Goal: Information Seeking & Learning: Find contact information

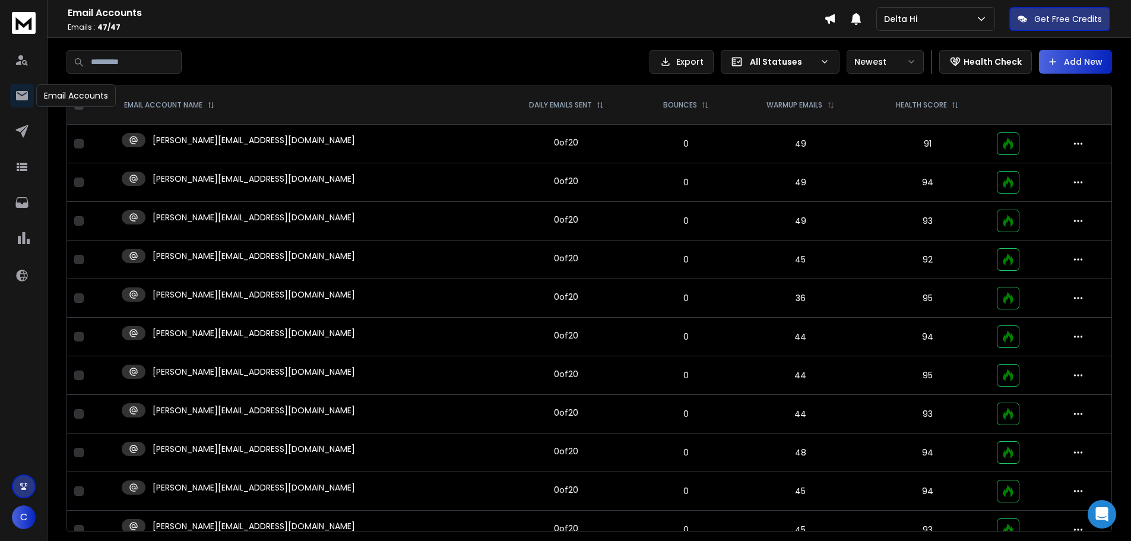
click at [29, 97] on link at bounding box center [22, 96] width 24 height 24
click at [23, 132] on icon at bounding box center [21, 131] width 12 height 12
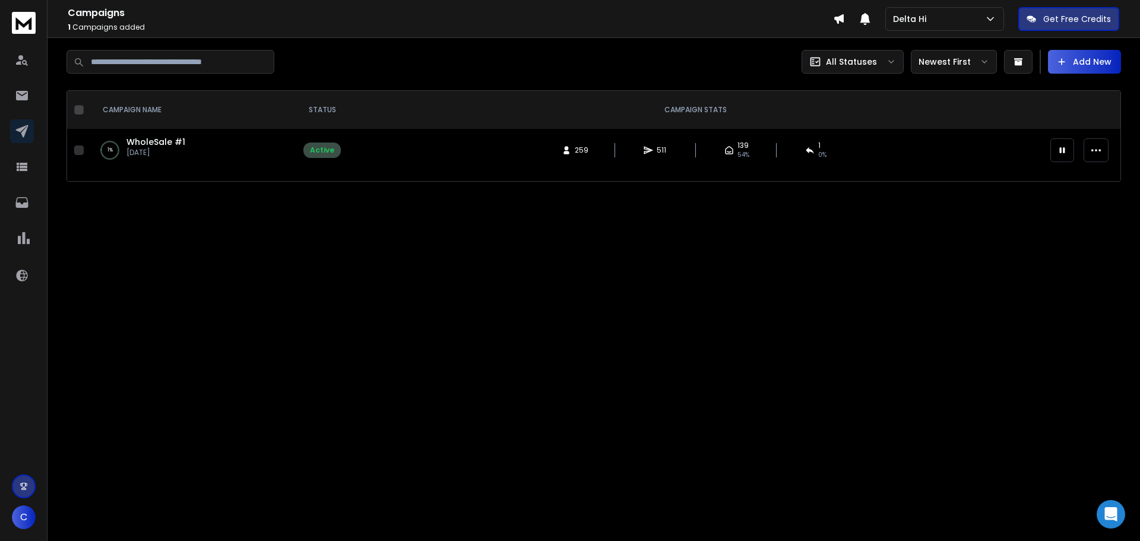
click at [211, 146] on div "1 % WholeSale #1 [DATE]" at bounding box center [192, 150] width 184 height 28
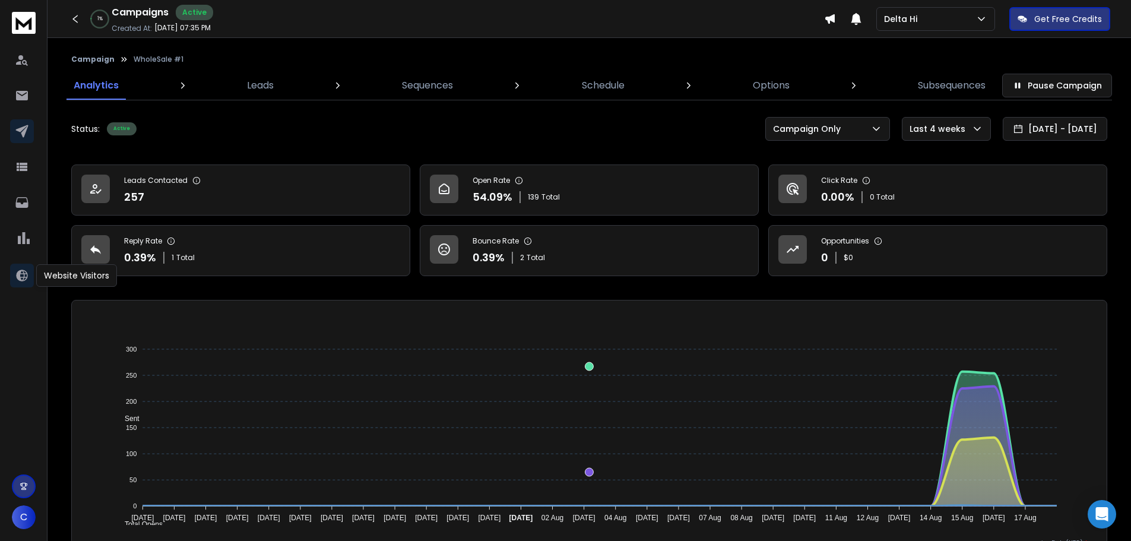
click at [28, 273] on icon at bounding box center [22, 275] width 14 height 14
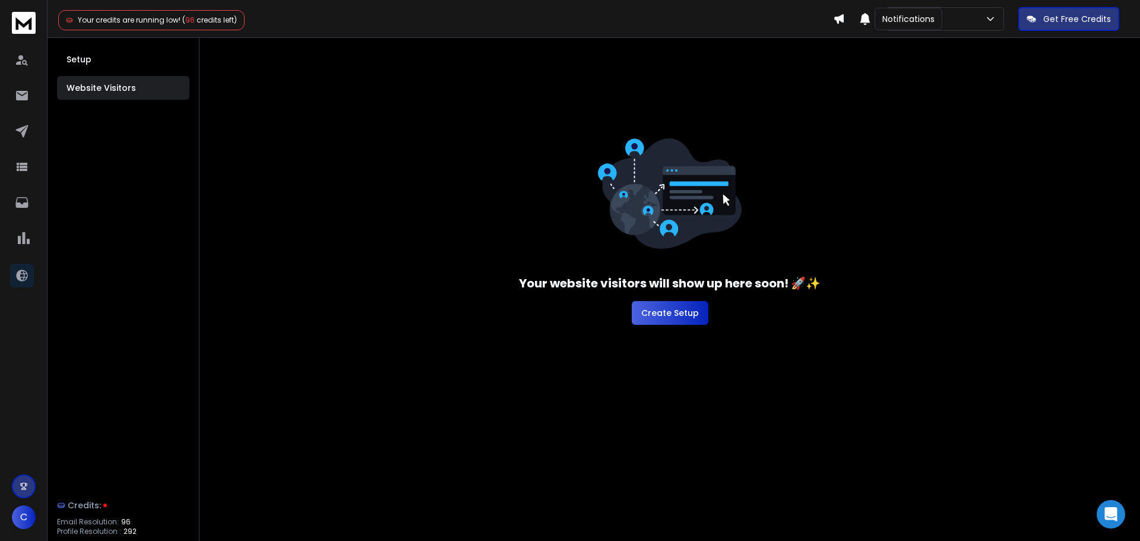
click at [915, 20] on div "Notifications" at bounding box center [908, 19] width 68 height 23
click at [964, 21] on div "Delta Hi" at bounding box center [944, 19] width 103 height 12
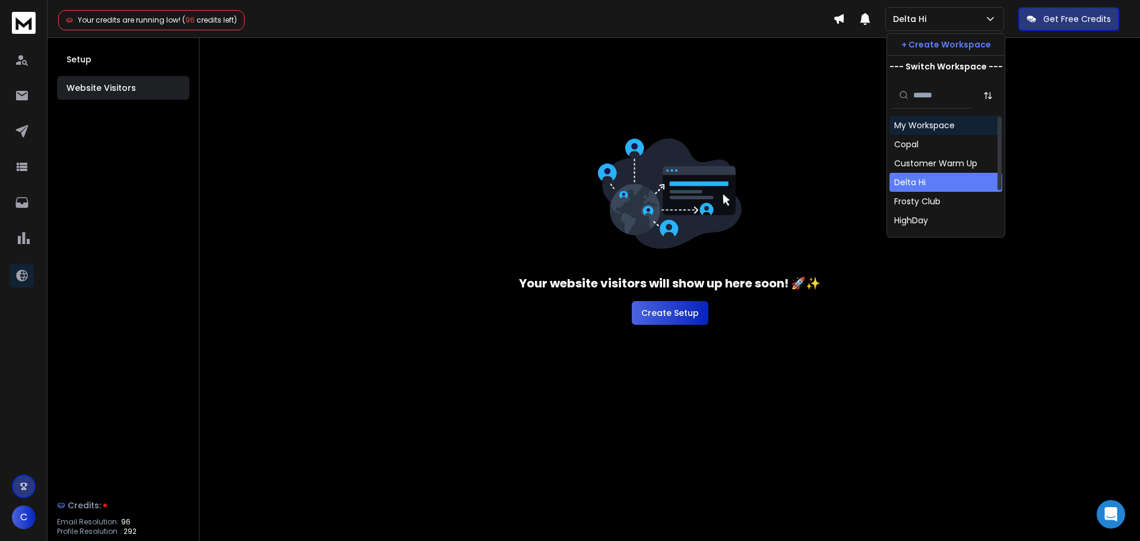
click at [926, 126] on div "My Workspace" at bounding box center [924, 125] width 61 height 12
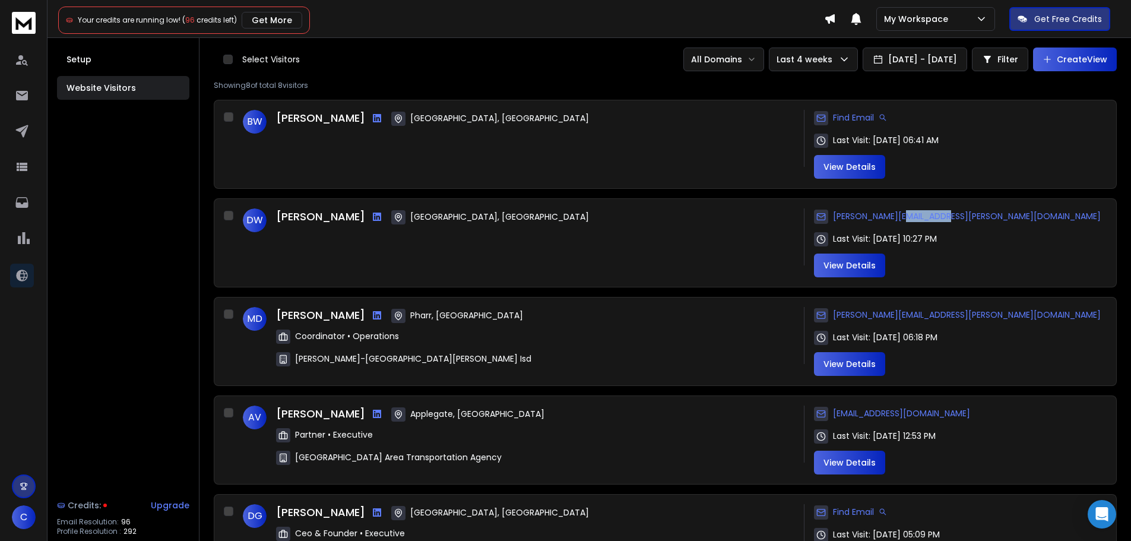
drag, startPoint x: 954, startPoint y: 217, endPoint x: 902, endPoint y: 218, distance: 52.2
click at [902, 218] on div "david.whitaker@lvvwd.com Last Visit: Aug 15, 2025, 10:27 PM View Details" at bounding box center [957, 242] width 287 height 69
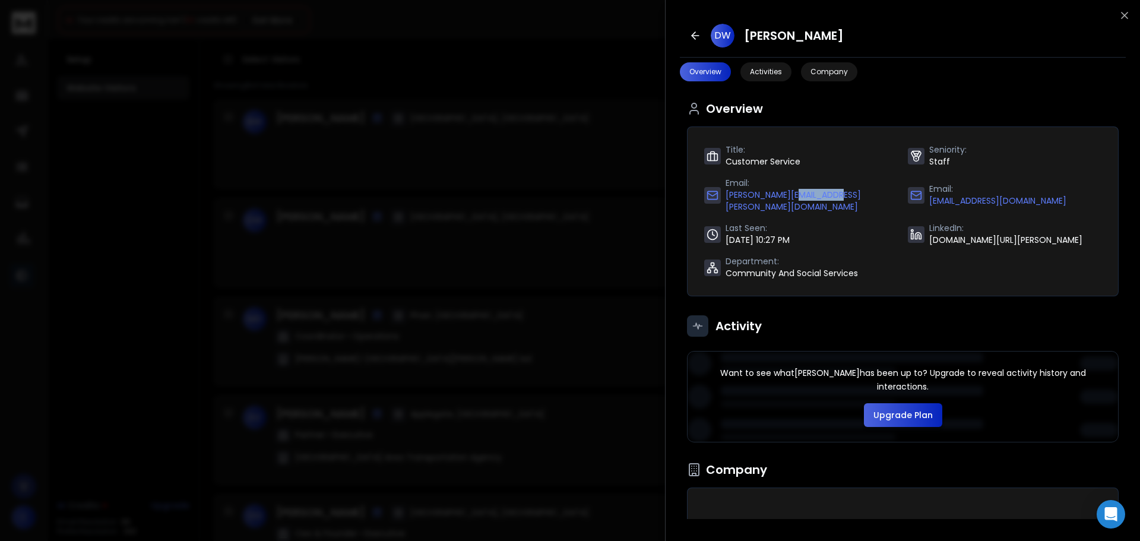
drag, startPoint x: 859, startPoint y: 198, endPoint x: 794, endPoint y: 200, distance: 65.3
click at [794, 200] on div "Email : david.whitaker@lvvwd.com" at bounding box center [801, 195] width 194 height 36
click at [1121, 16] on icon "button" at bounding box center [1124, 15] width 12 height 12
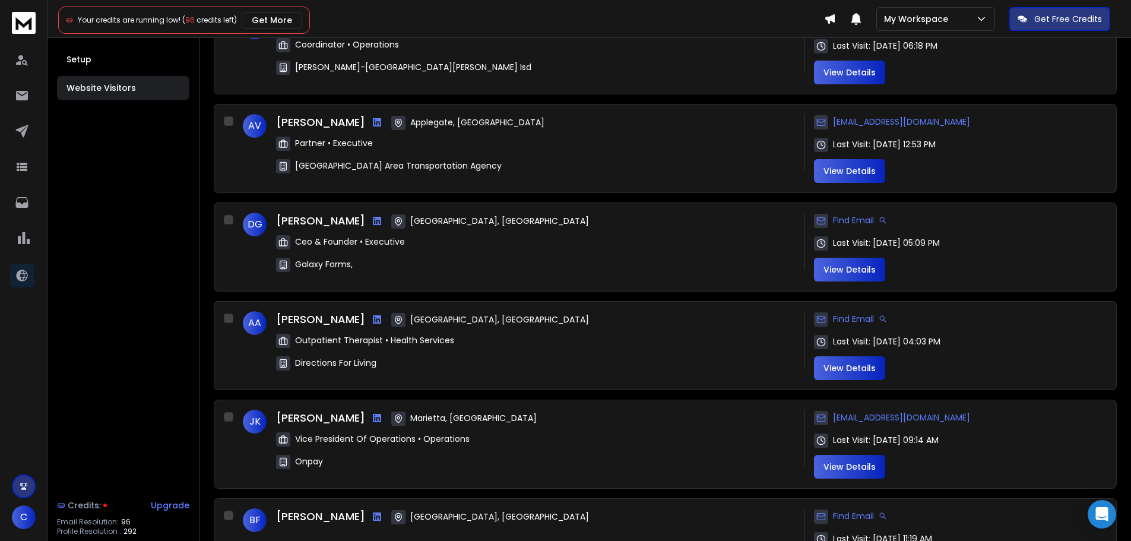
scroll to position [297, 0]
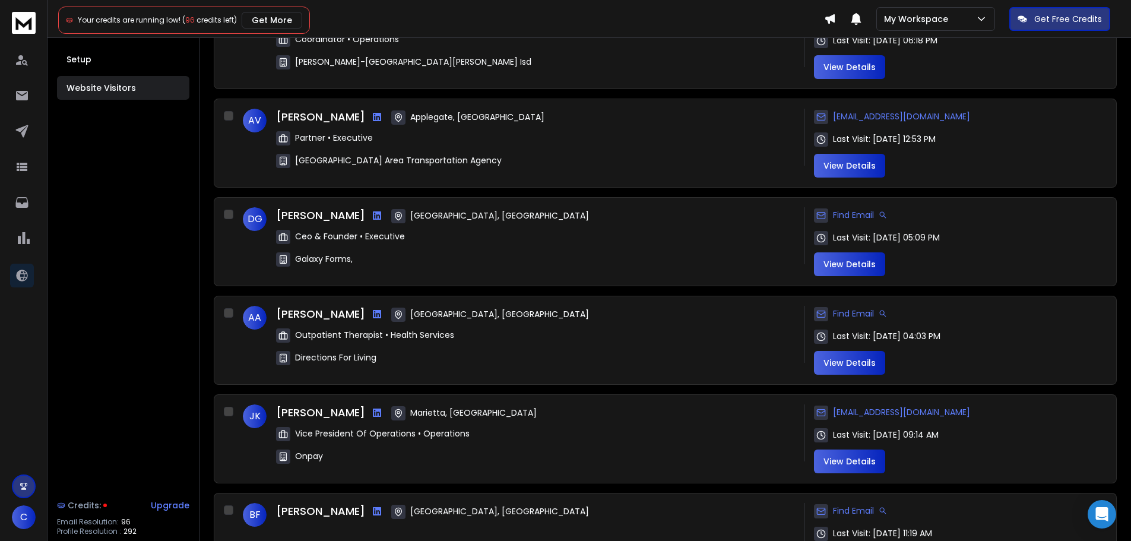
click at [556, 430] on div "James Kunkemoeller Marietta, GA Vice President Of Operations • Operations Onpay" at bounding box center [535, 433] width 518 height 59
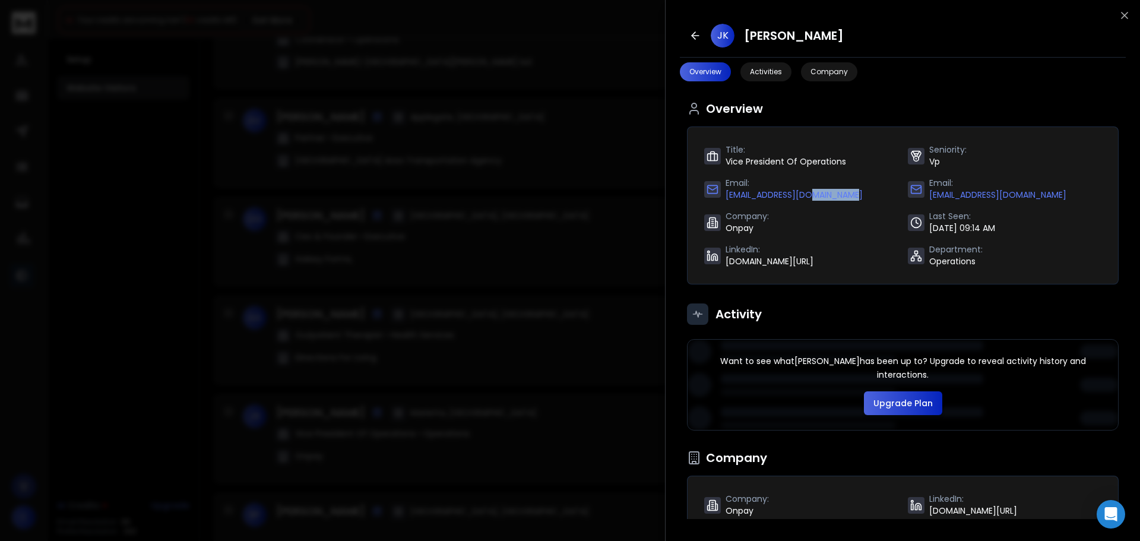
drag, startPoint x: 859, startPoint y: 195, endPoint x: 816, endPoint y: 201, distance: 43.7
click at [816, 201] on div "Title : Vice President Of Operations Seniority : Vp Email : jameskunkemoeller@o…" at bounding box center [902, 205] width 397 height 123
drag, startPoint x: 1124, startPoint y: 15, endPoint x: 1097, endPoint y: 36, distance: 33.8
click at [1122, 15] on icon "button" at bounding box center [1124, 15] width 12 height 12
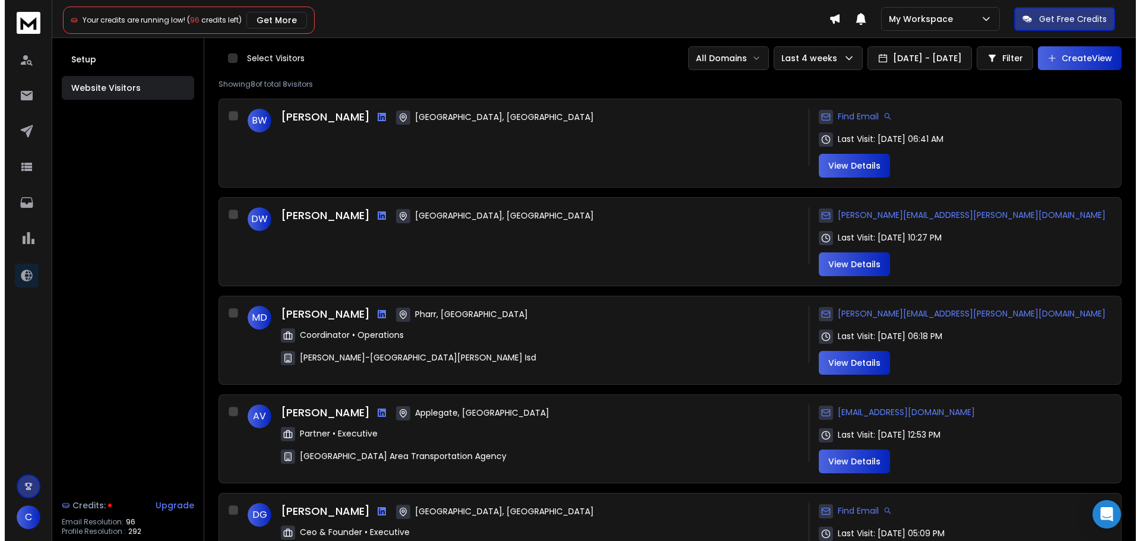
scroll to position [0, 0]
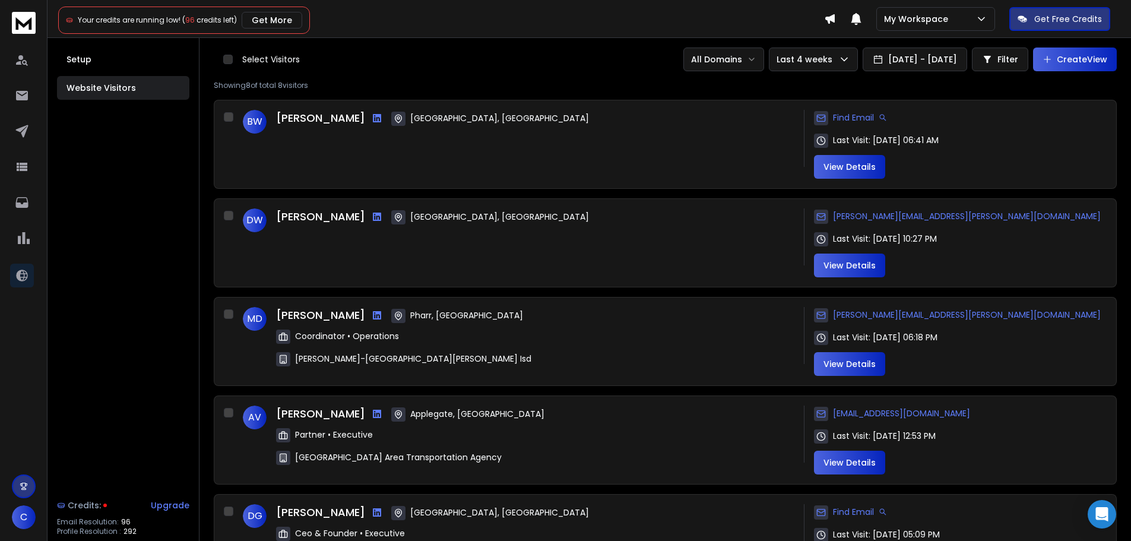
click at [929, 316] on span "maria.davila@psjaisd.us" at bounding box center [967, 315] width 268 height 12
drag, startPoint x: 940, startPoint y: 316, endPoint x: 894, endPoint y: 318, distance: 45.7
click at [894, 318] on div "maria.davila@psjaisd.us Last Visit: Aug 14, 2025, 06:18 PM View Details" at bounding box center [957, 341] width 287 height 69
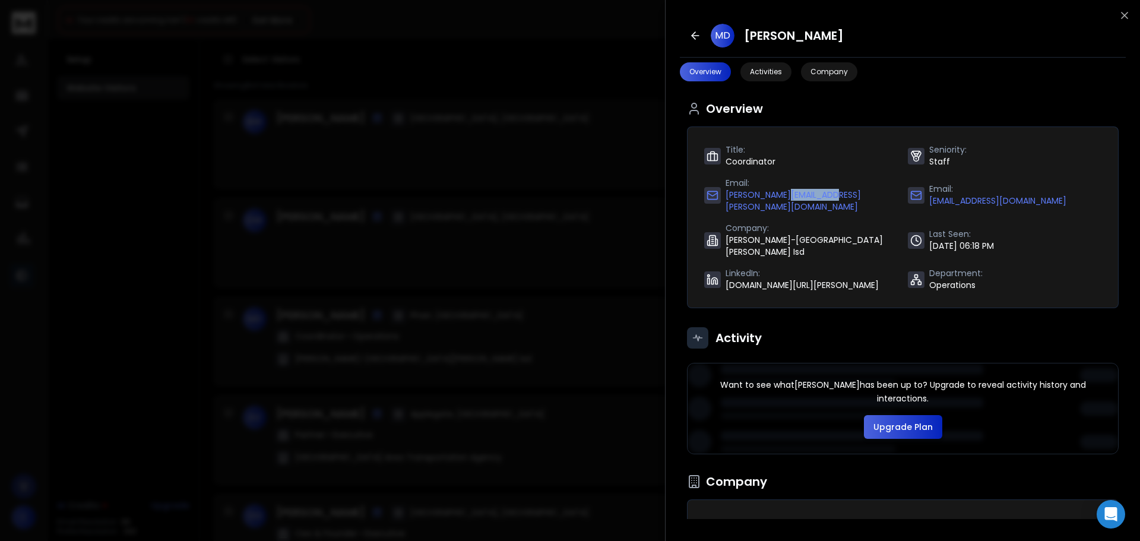
drag, startPoint x: 837, startPoint y: 196, endPoint x: 788, endPoint y: 197, distance: 49.3
click at [788, 197] on div "Email : maria.davila@psjaisd.us" at bounding box center [801, 195] width 194 height 36
click at [830, 279] on span "linkedin.com/in/maria-davila-18571179" at bounding box center [801, 285] width 153 height 12
